Goal: Task Accomplishment & Management: Manage account settings

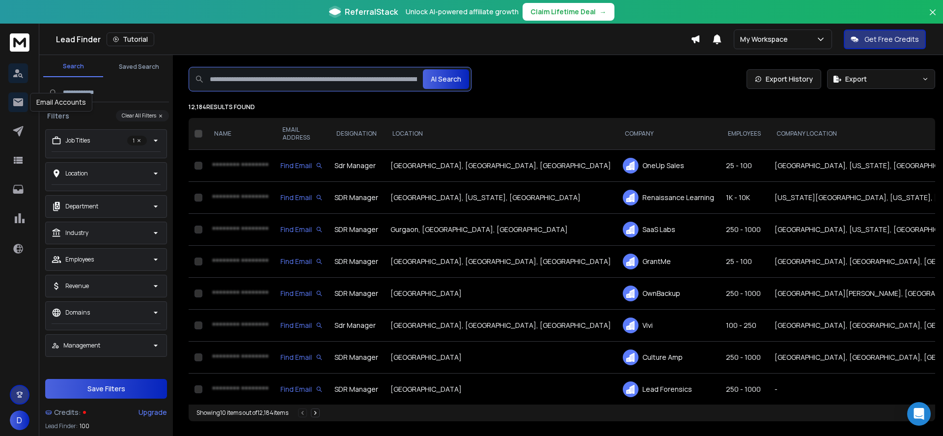
click at [17, 108] on link at bounding box center [18, 102] width 20 height 20
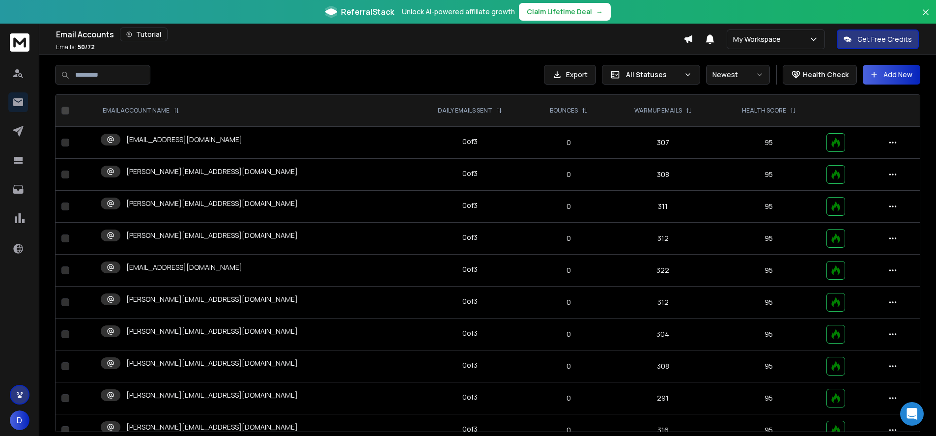
click at [248, 149] on td "[EMAIL_ADDRESS][DOMAIN_NAME]" at bounding box center [252, 143] width 315 height 32
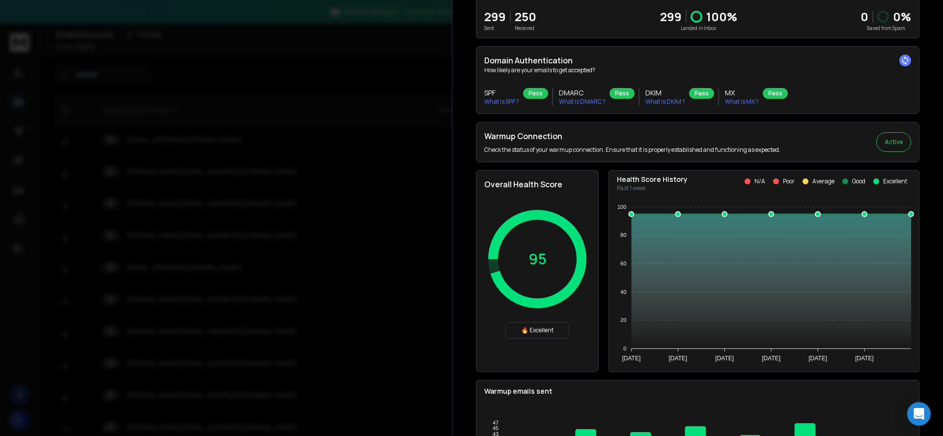
scroll to position [360, 0]
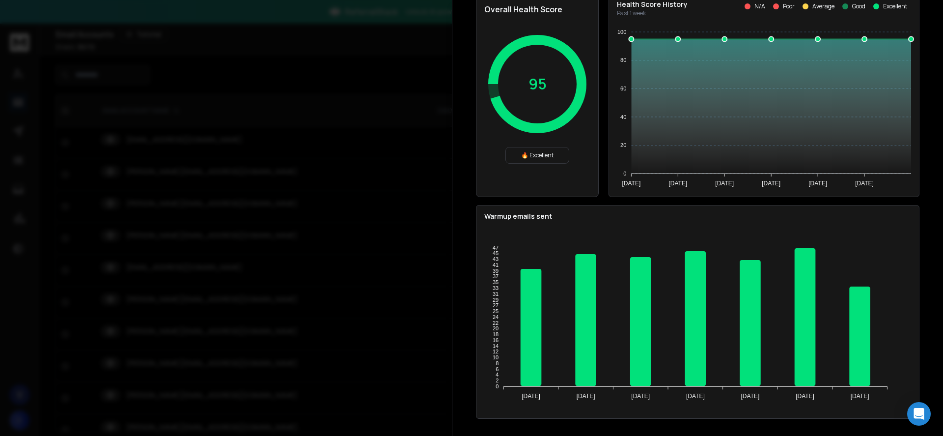
click at [204, 209] on div at bounding box center [471, 218] width 943 height 436
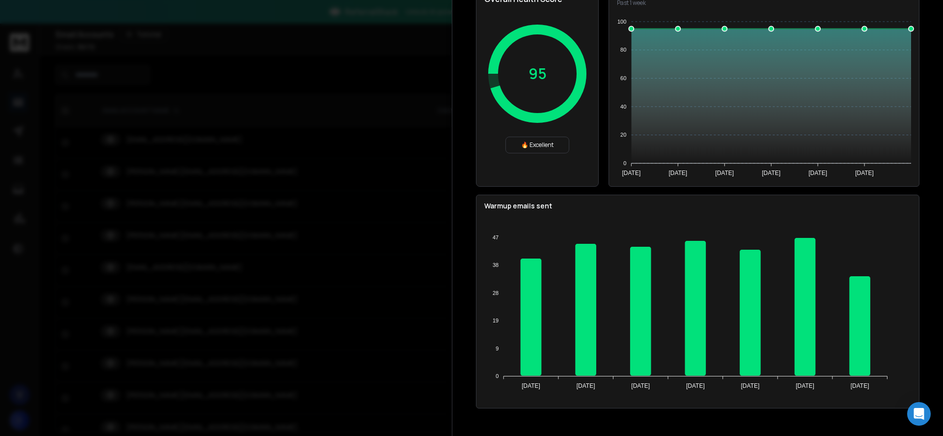
scroll to position [344, 0]
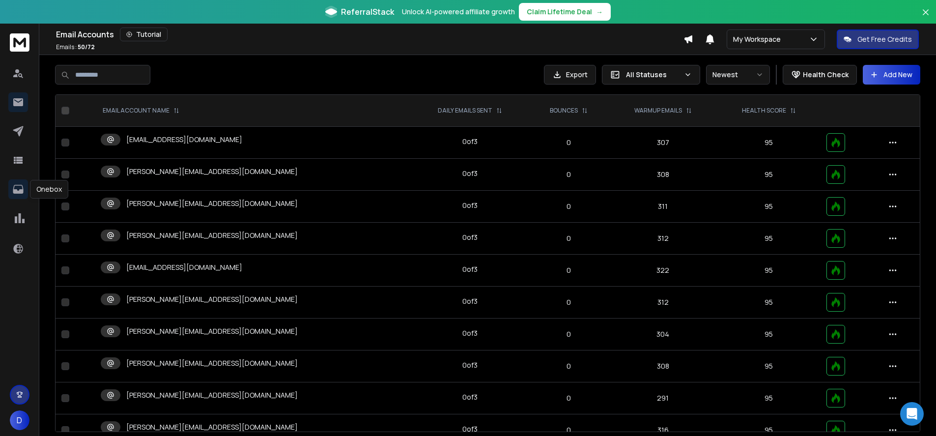
click at [18, 186] on icon at bounding box center [18, 189] width 12 height 12
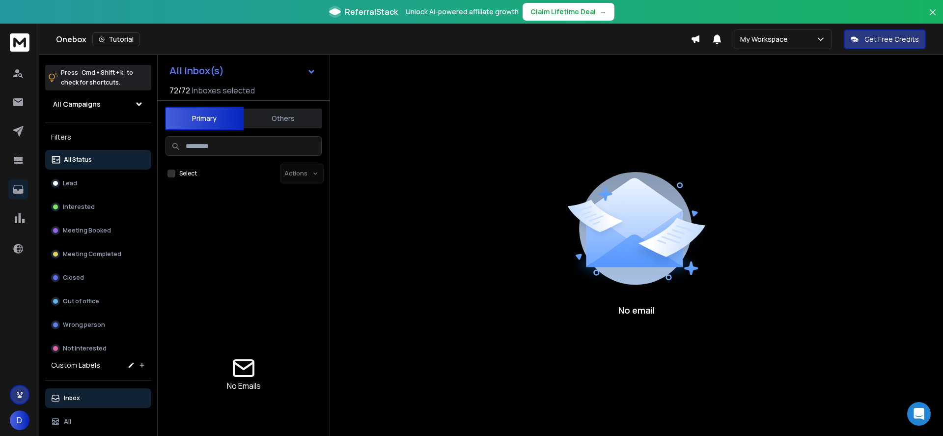
scroll to position [152, 0]
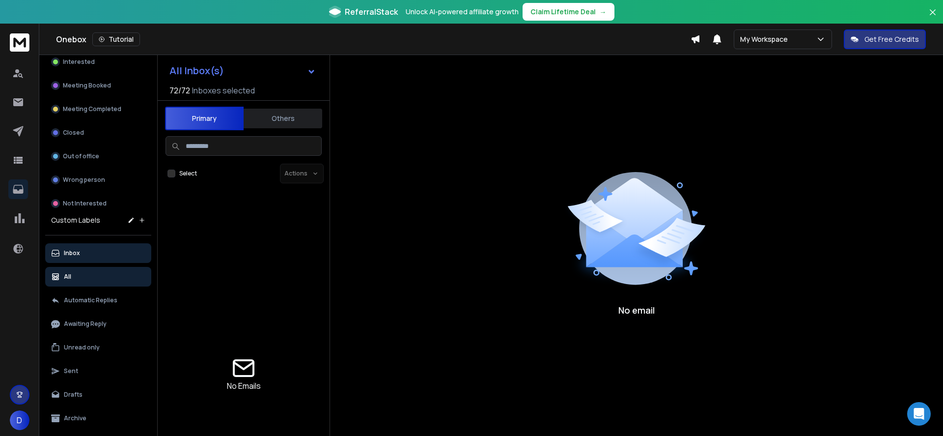
click at [70, 267] on button "All" at bounding box center [98, 277] width 106 height 20
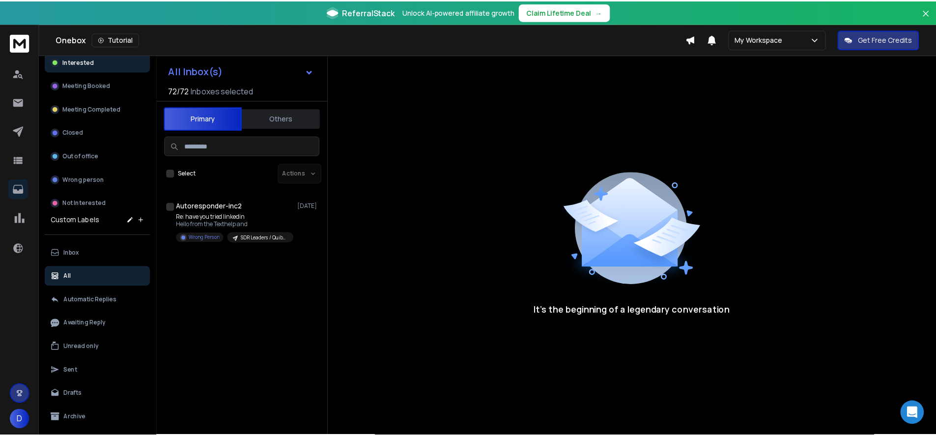
scroll to position [0, 0]
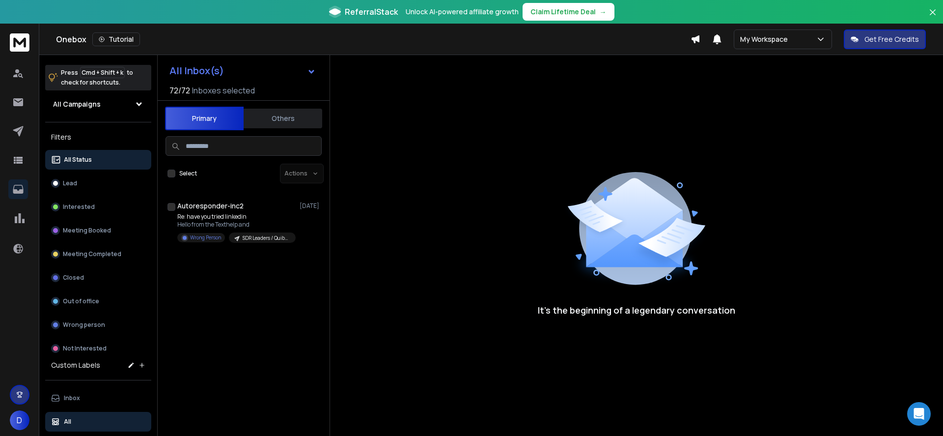
click at [84, 160] on p "All Status" at bounding box center [78, 160] width 28 height 8
click at [22, 98] on icon at bounding box center [18, 102] width 12 height 12
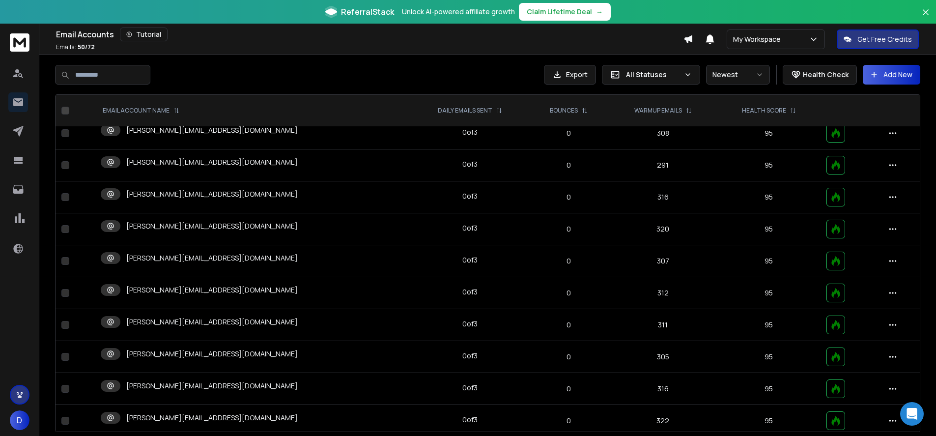
scroll to position [555, 0]
